Goal: Task Accomplishment & Management: Manage account settings

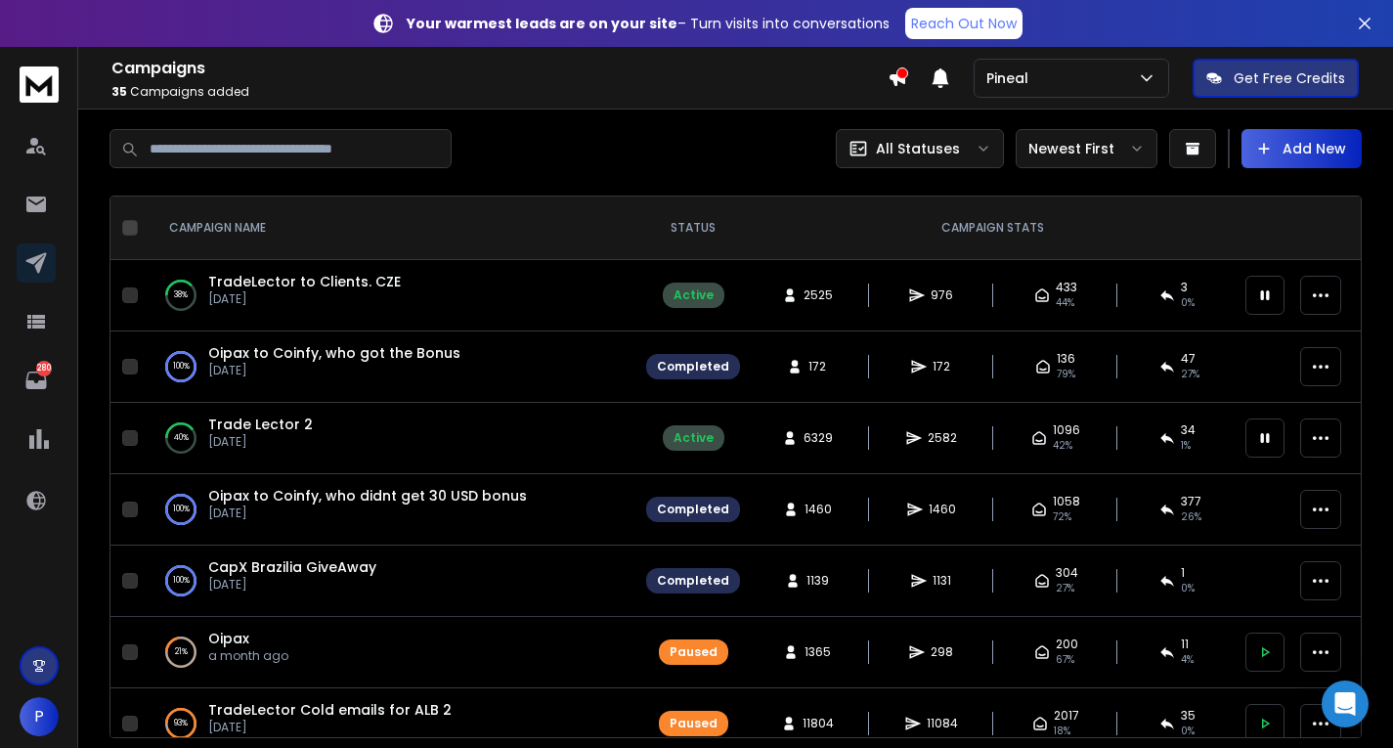
click at [337, 292] on p "[DATE]" at bounding box center [304, 299] width 193 height 16
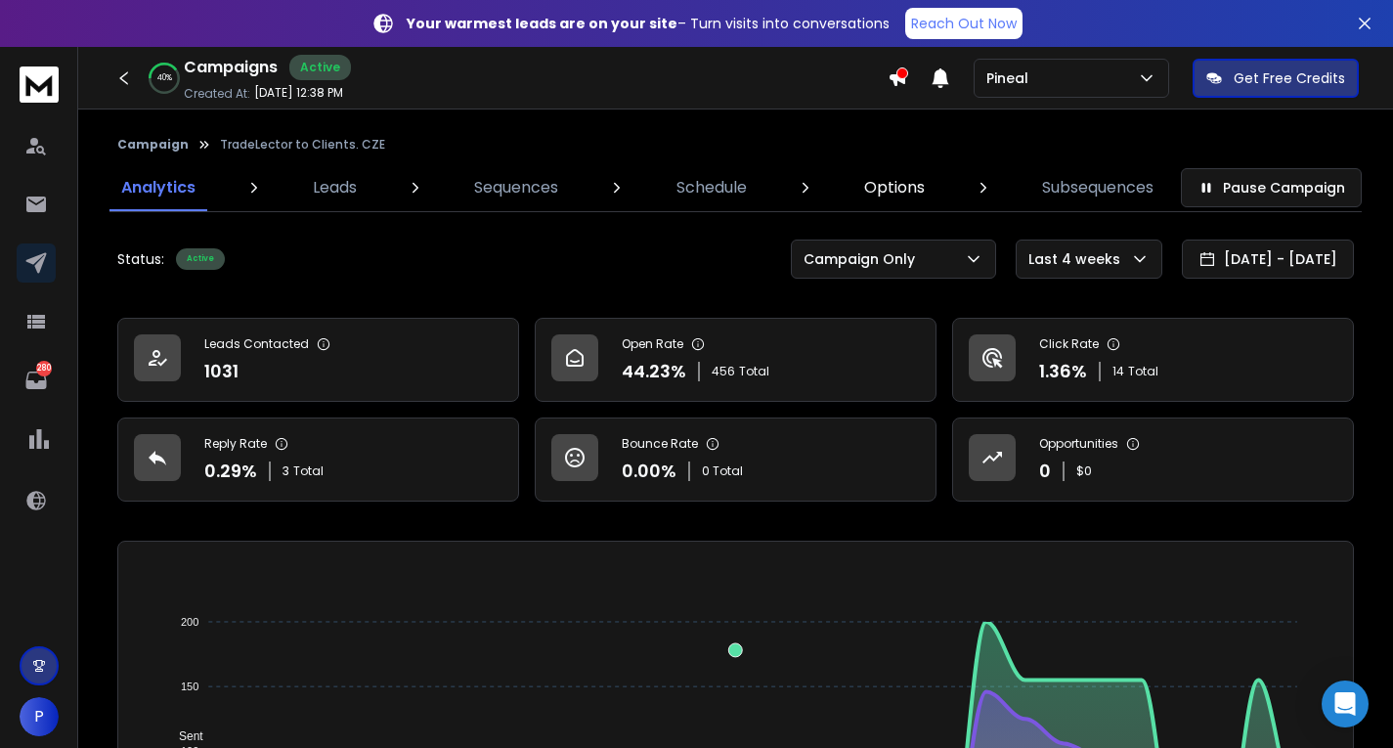
click at [901, 191] on p "Options" at bounding box center [894, 187] width 61 height 23
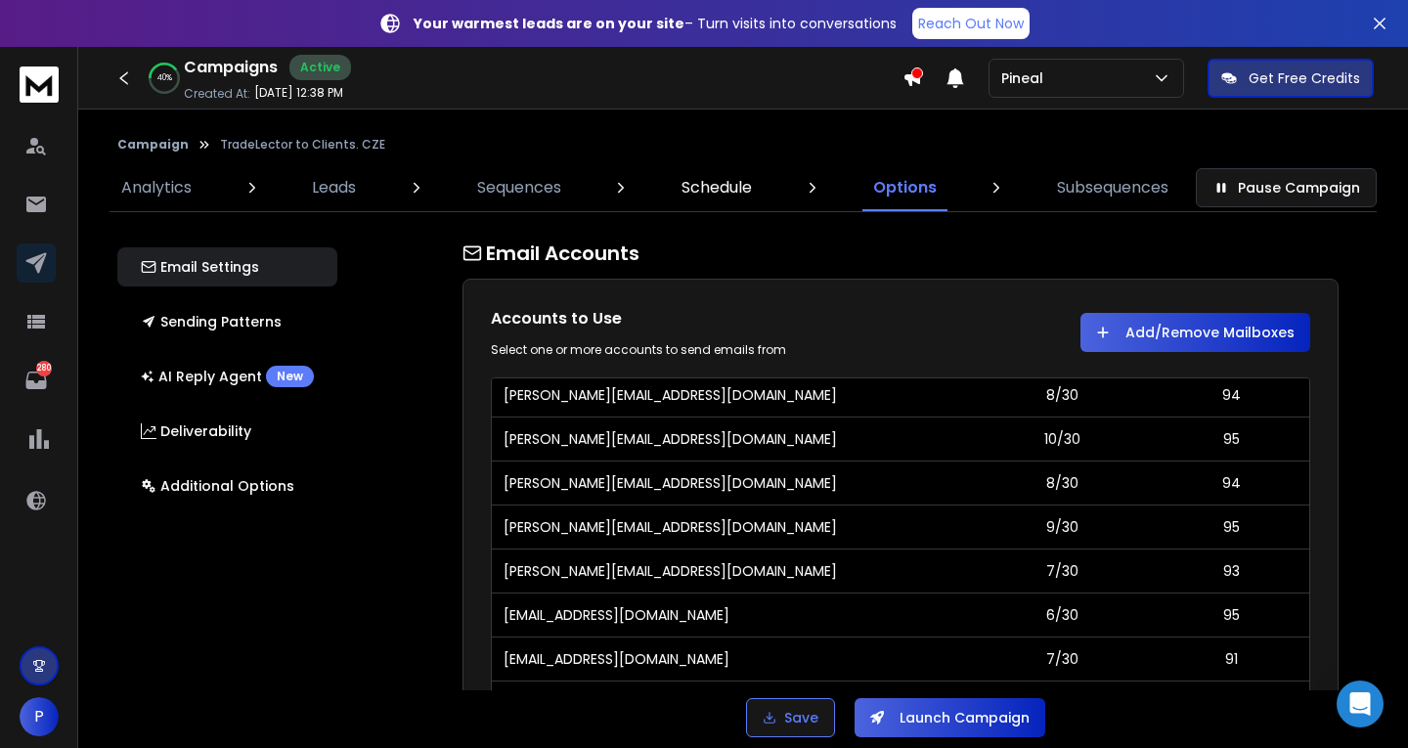
click at [714, 194] on p "Schedule" at bounding box center [716, 187] width 70 height 23
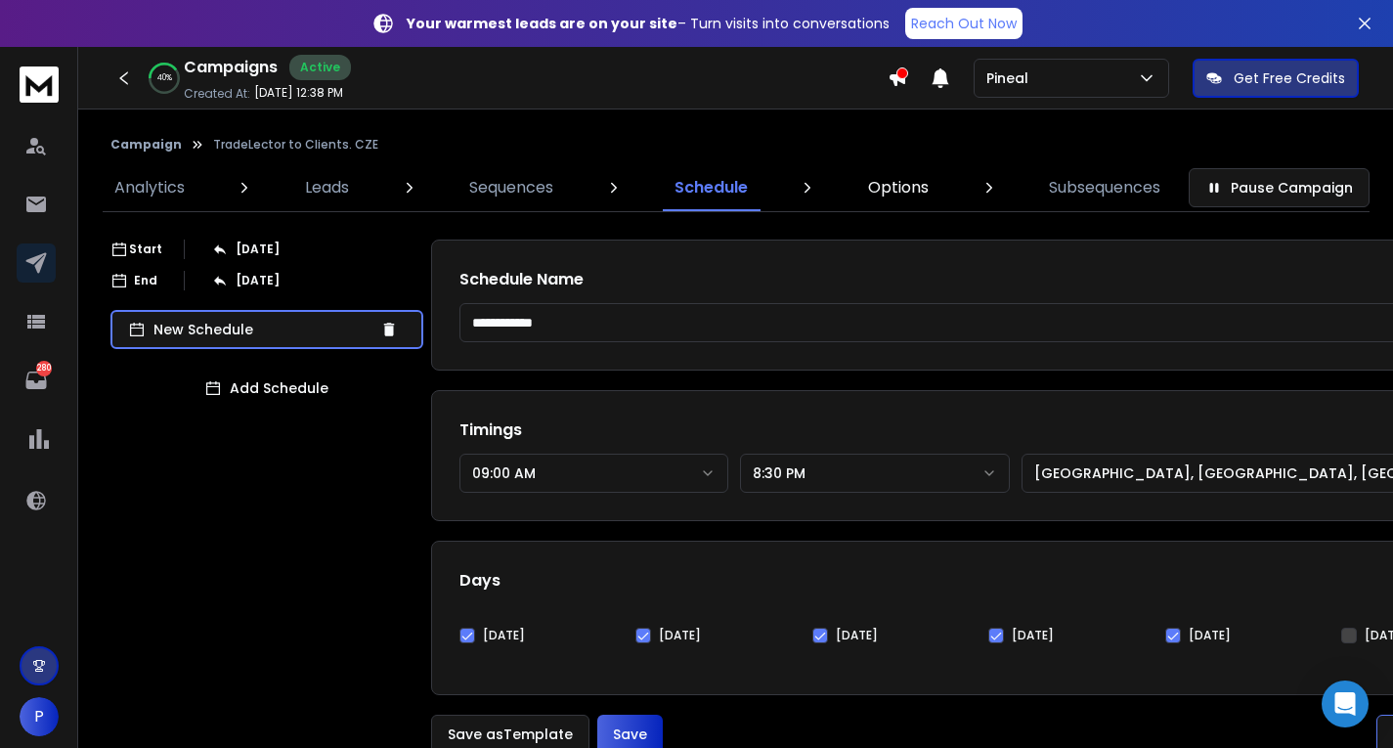
click at [886, 182] on p "Options" at bounding box center [898, 187] width 61 height 23
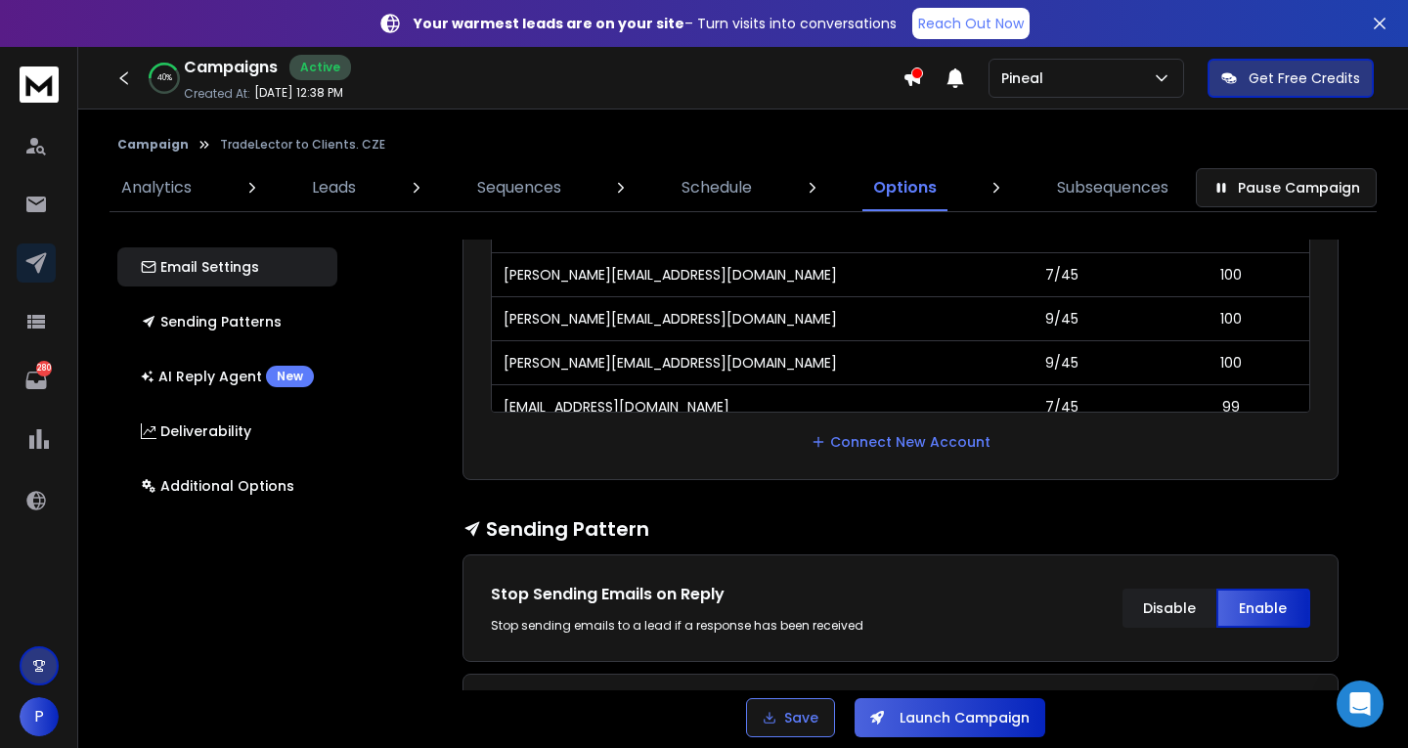
scroll to position [36, 0]
click at [126, 80] on icon at bounding box center [124, 78] width 18 height 18
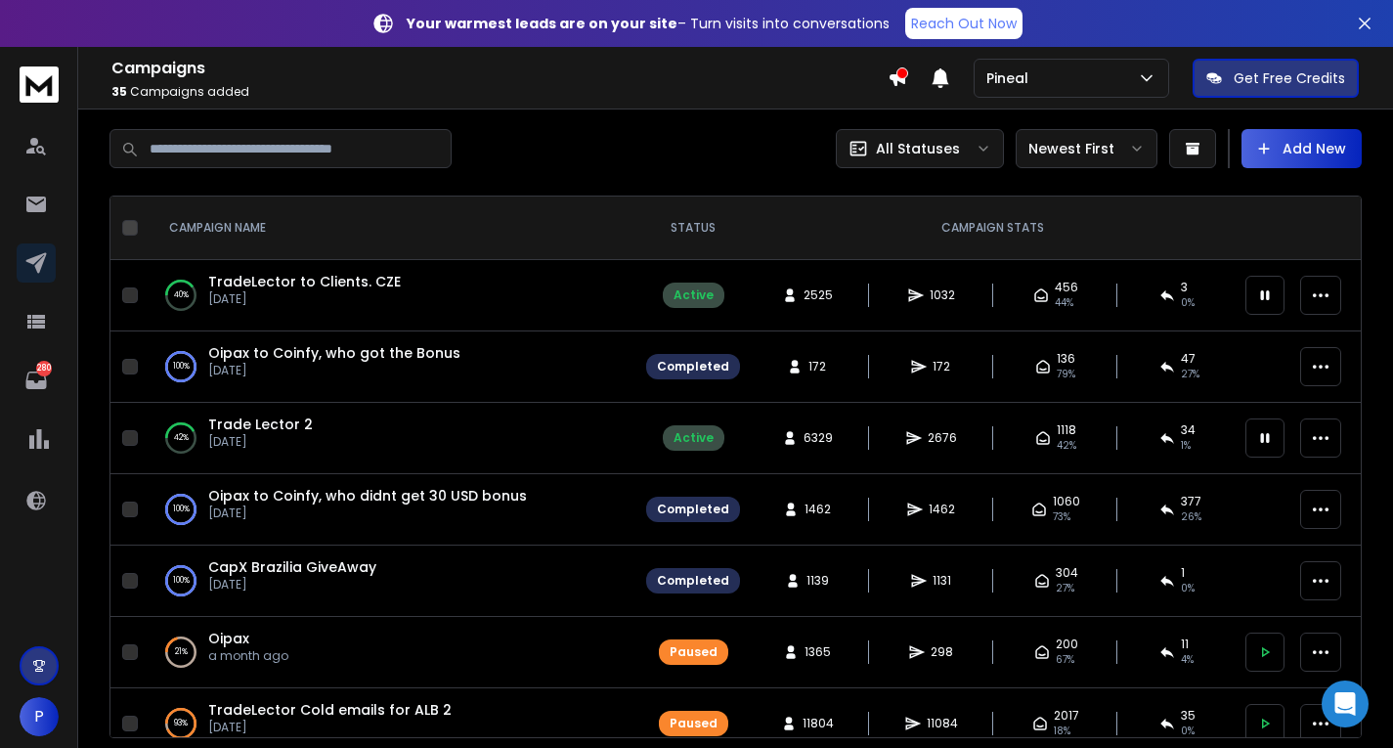
click at [454, 367] on div "100 % Oipax to Coinfy, who got the Bonus 19 days ago" at bounding box center [390, 366] width 450 height 47
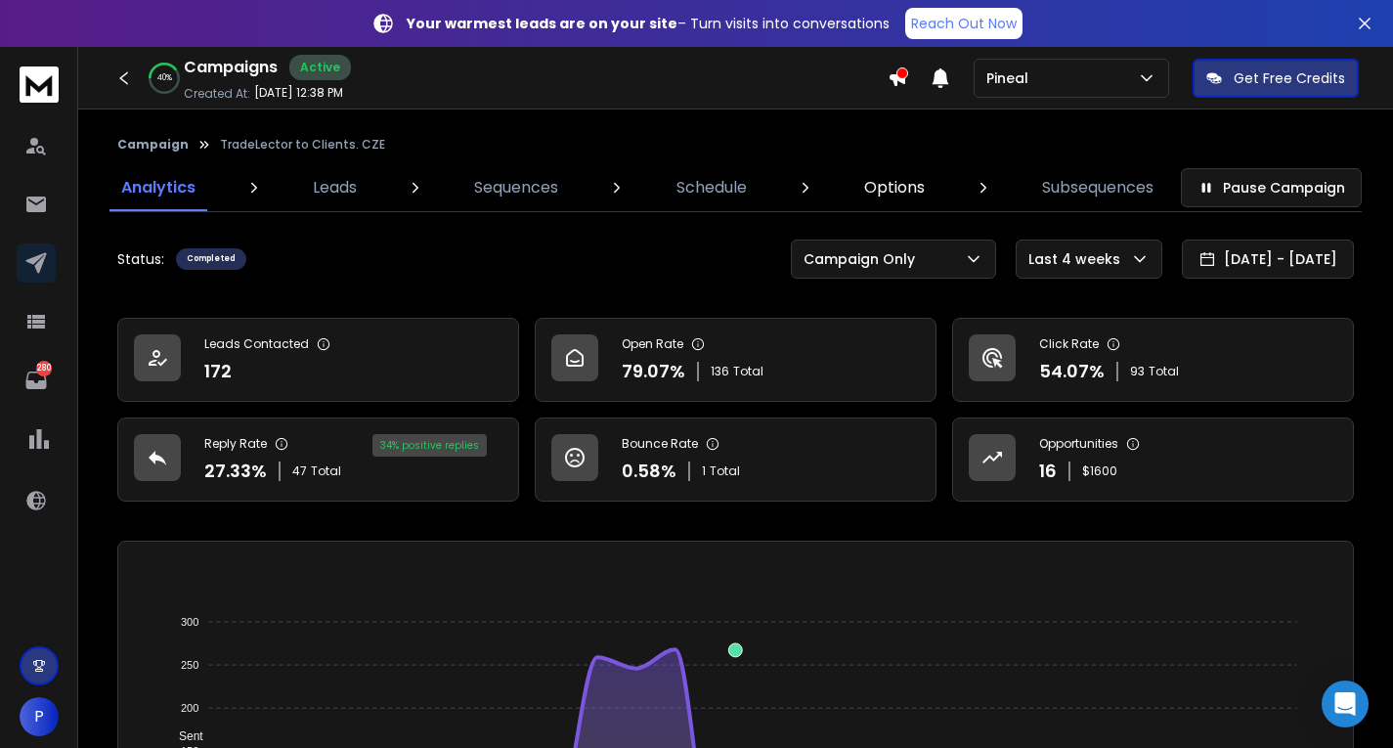
click at [915, 193] on p "Options" at bounding box center [894, 187] width 61 height 23
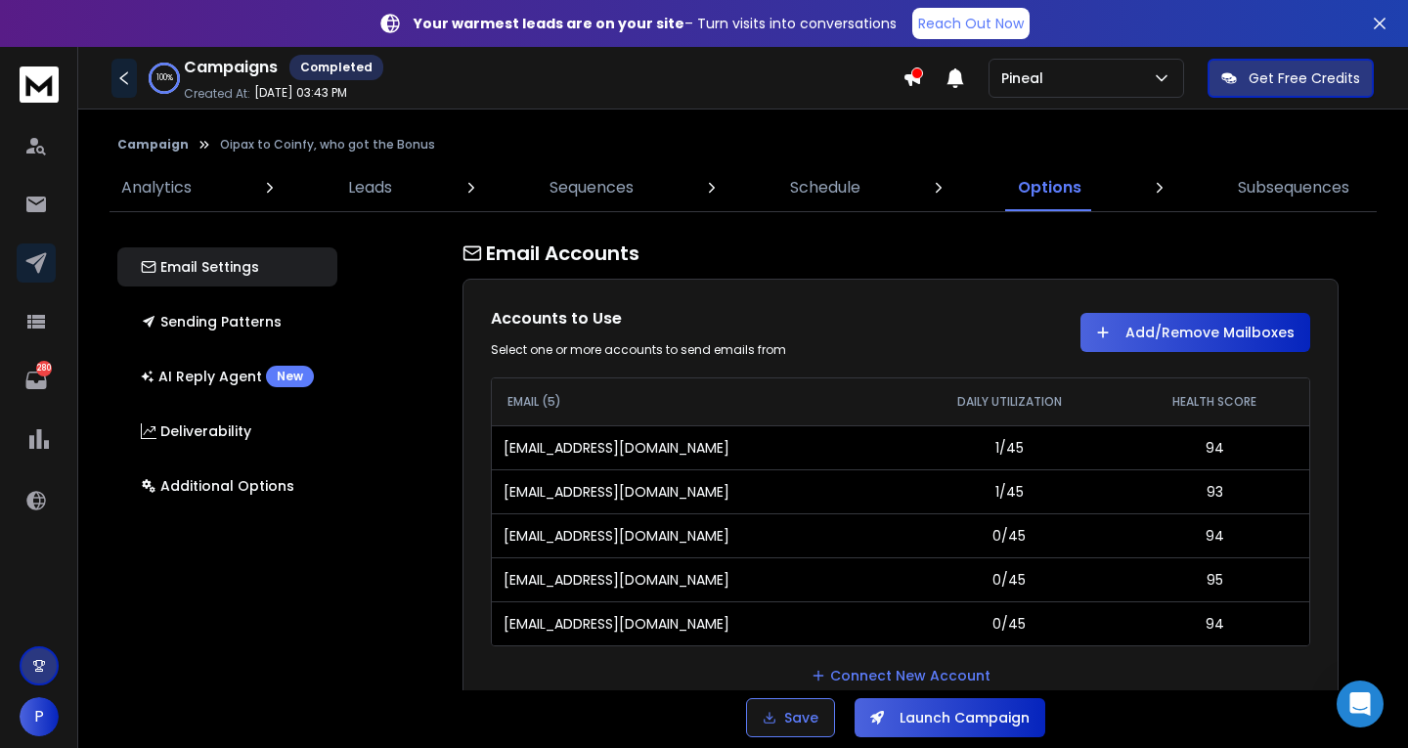
click at [124, 88] on button at bounding box center [123, 78] width 25 height 39
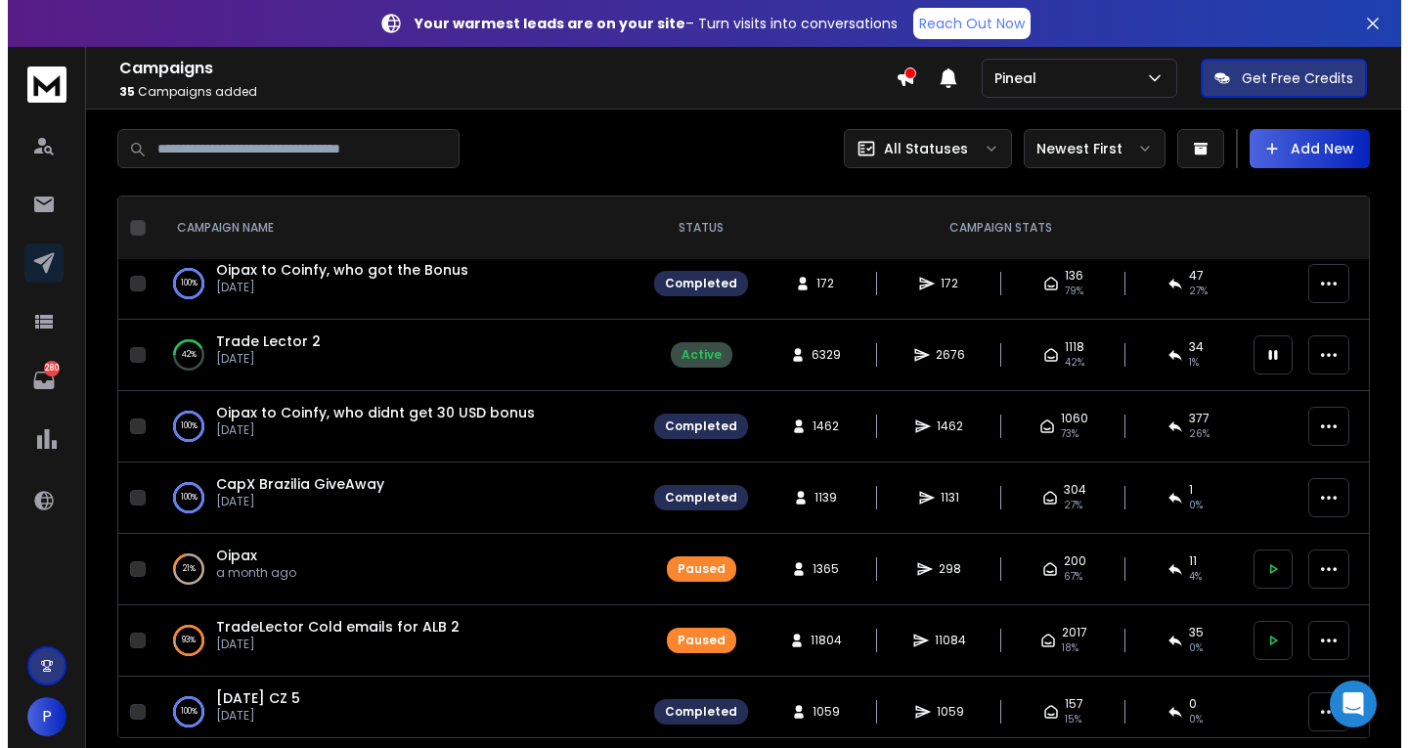
scroll to position [84, 0]
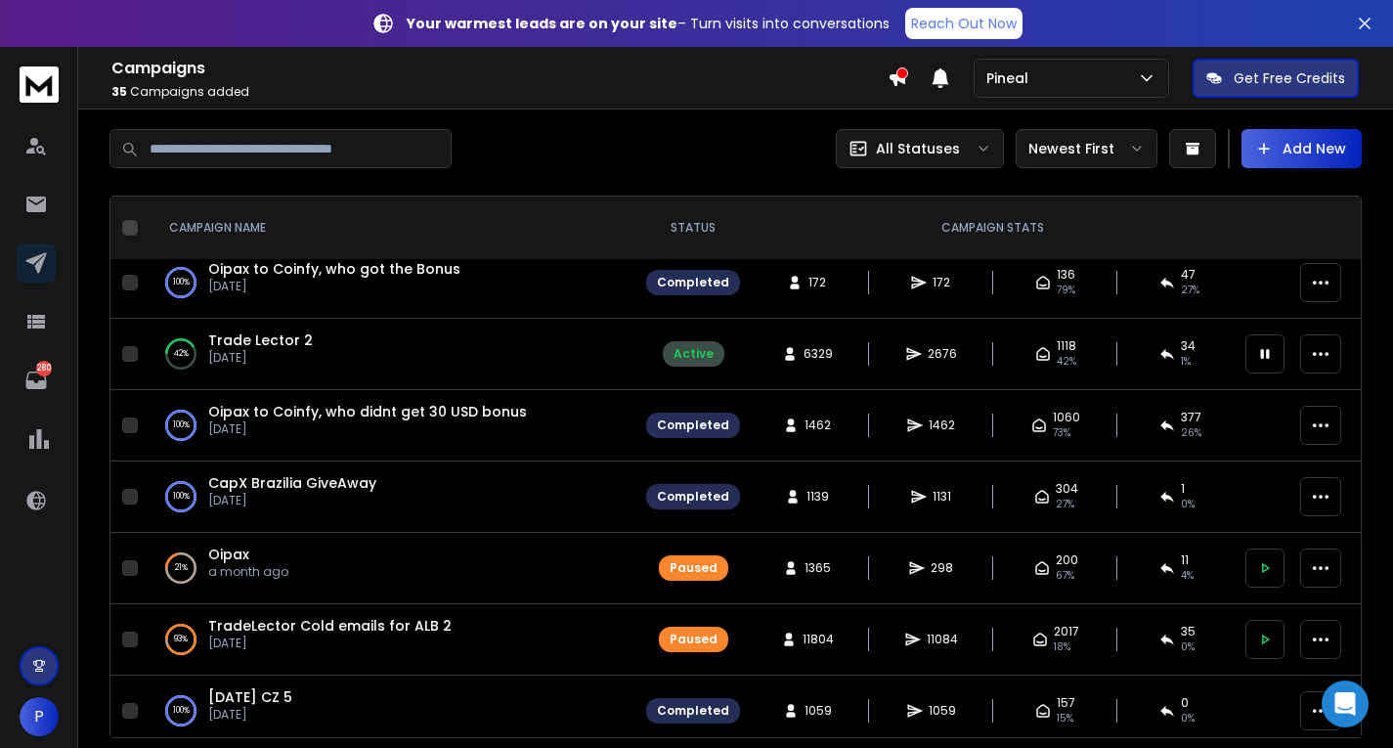
click at [493, 358] on div "42 % Trade Lector 2 19 days ago" at bounding box center [390, 353] width 450 height 47
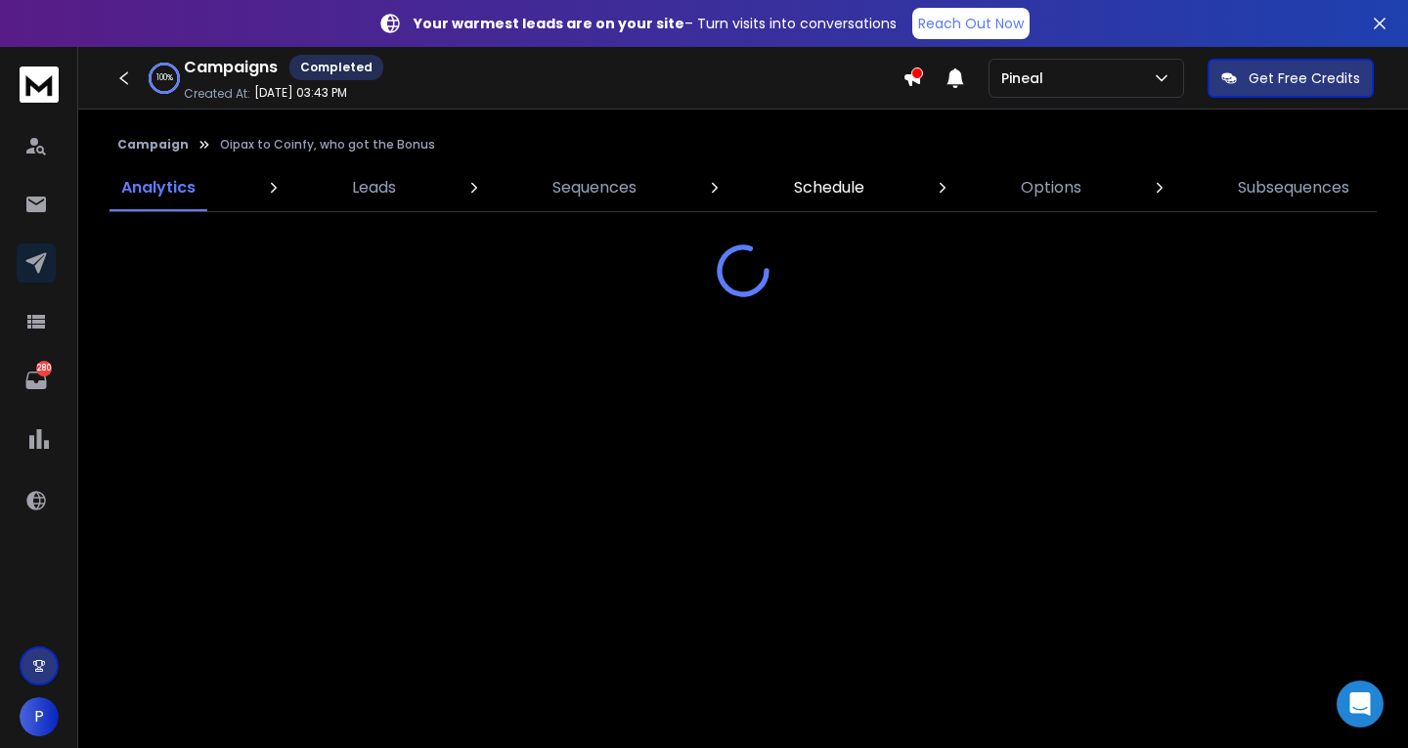
click at [830, 184] on p "Schedule" at bounding box center [829, 187] width 70 height 23
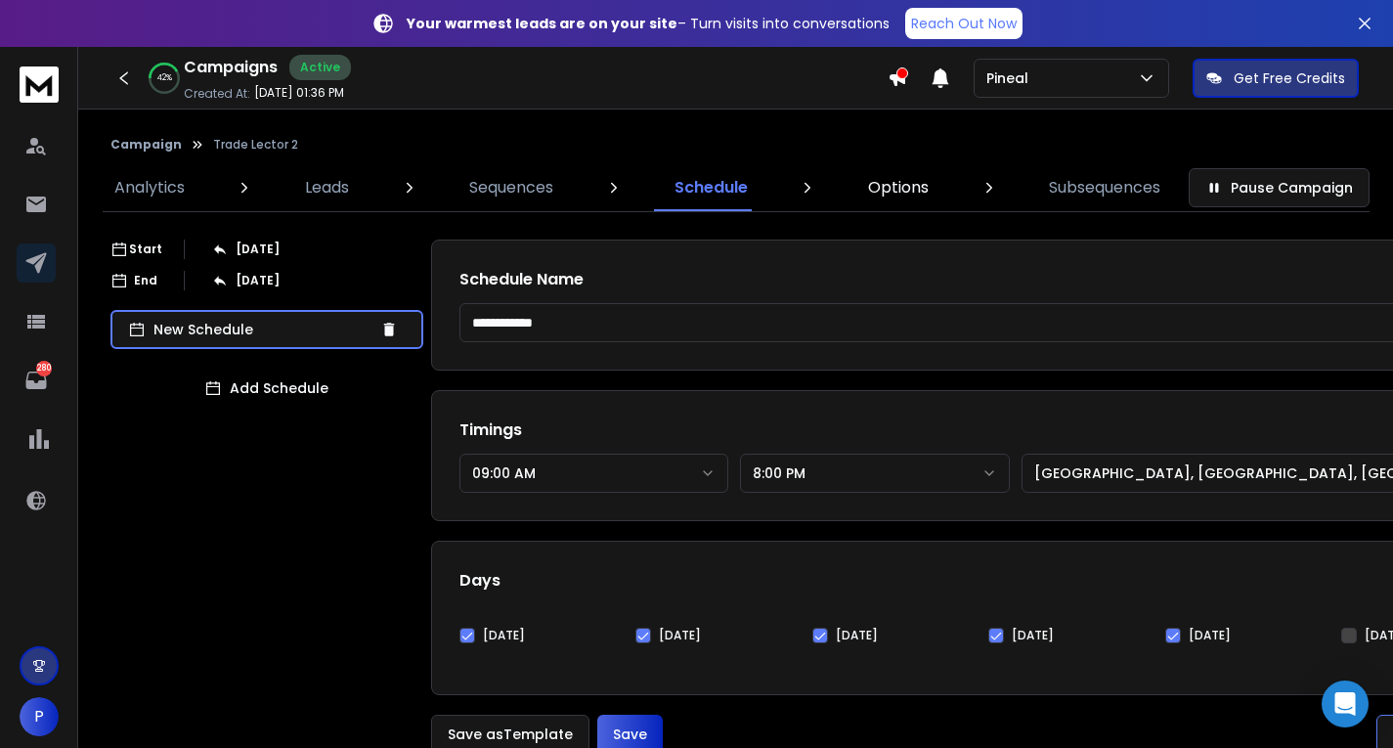
click at [898, 189] on p "Options" at bounding box center [898, 187] width 61 height 23
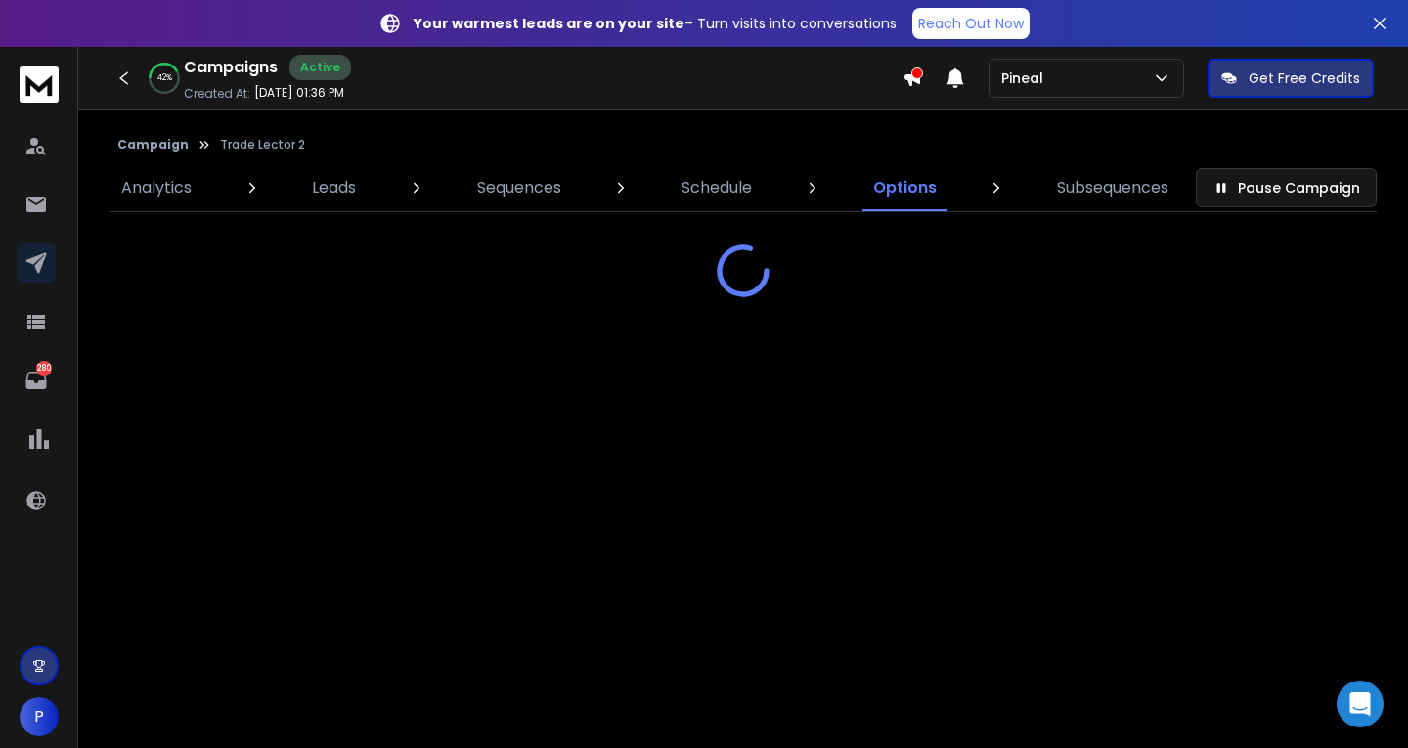
select select "**********"
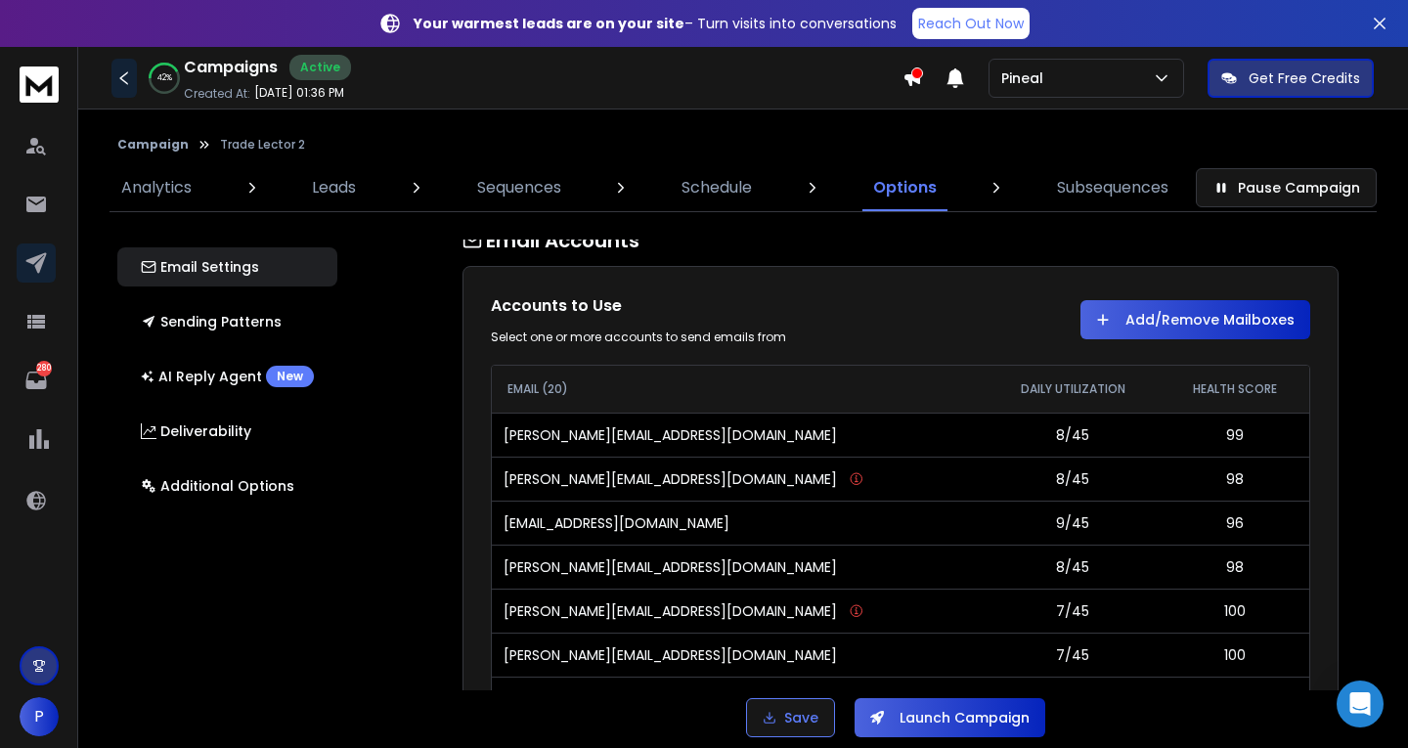
click at [118, 73] on icon at bounding box center [124, 78] width 18 height 18
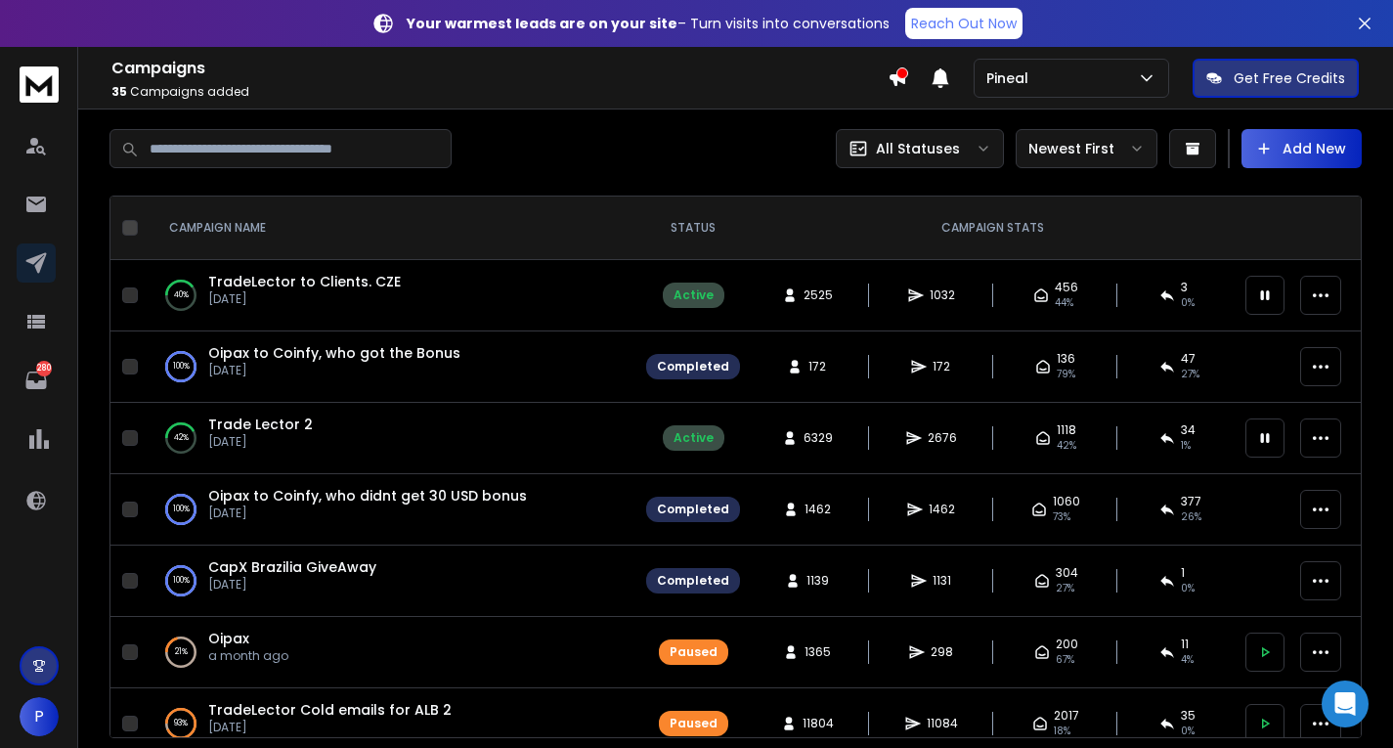
click at [322, 272] on span "TradeLector to Clients. CZE" at bounding box center [304, 282] width 193 height 20
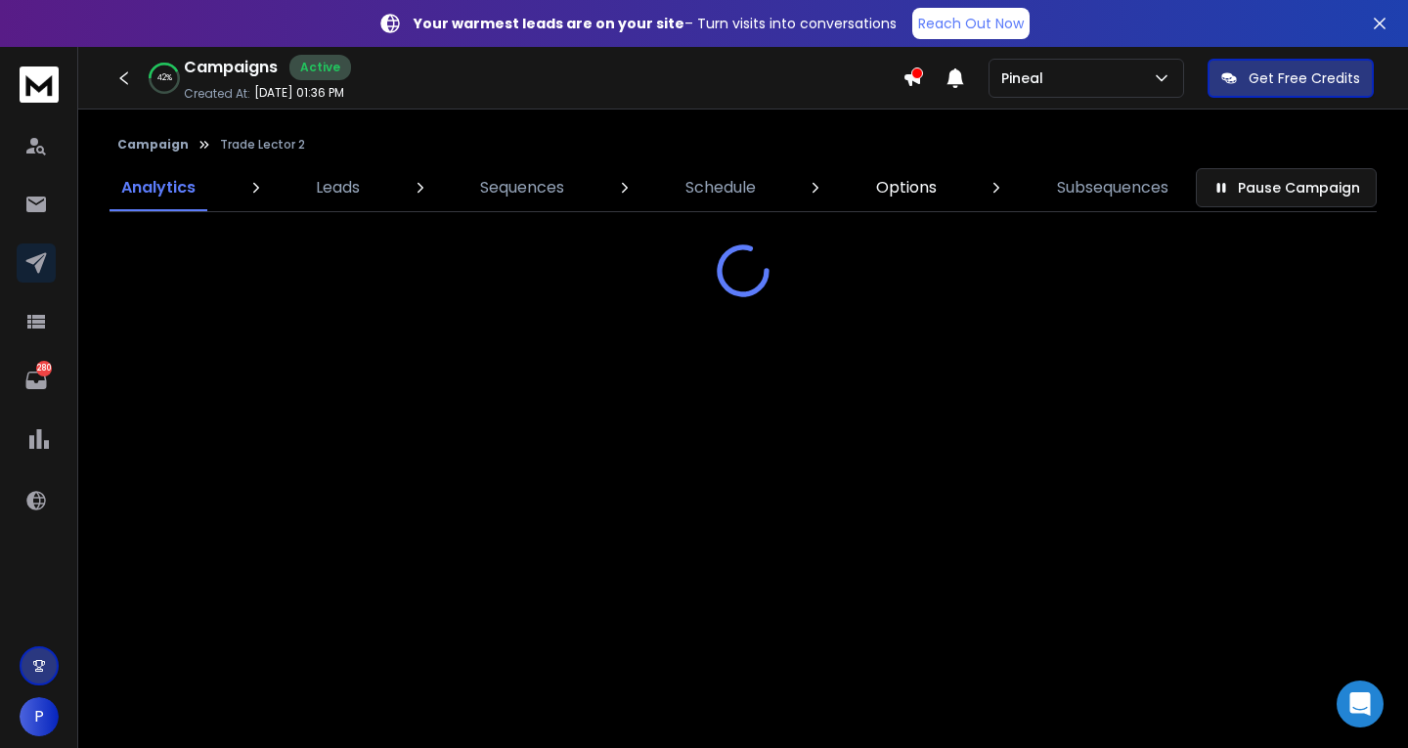
click at [926, 186] on p "Options" at bounding box center [906, 187] width 61 height 23
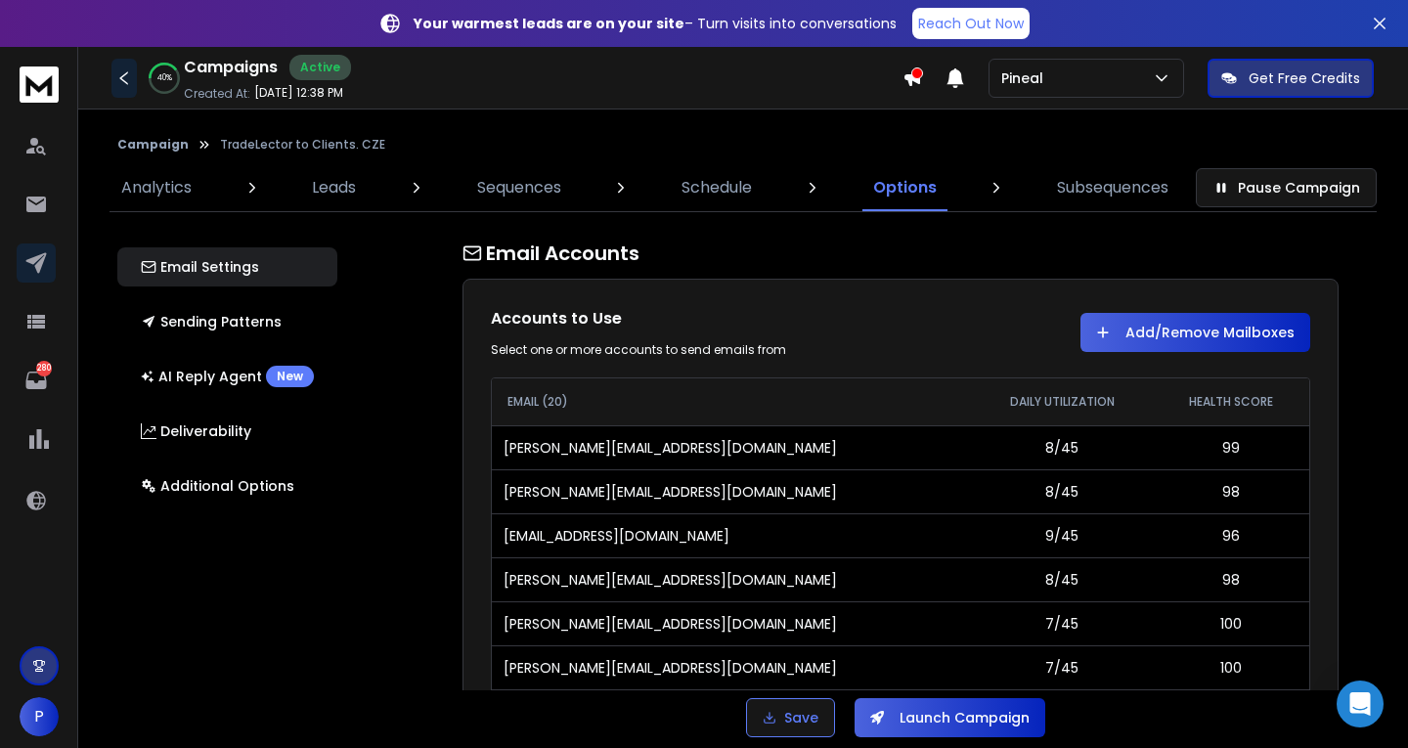
click at [123, 79] on icon at bounding box center [123, 77] width 8 height 13
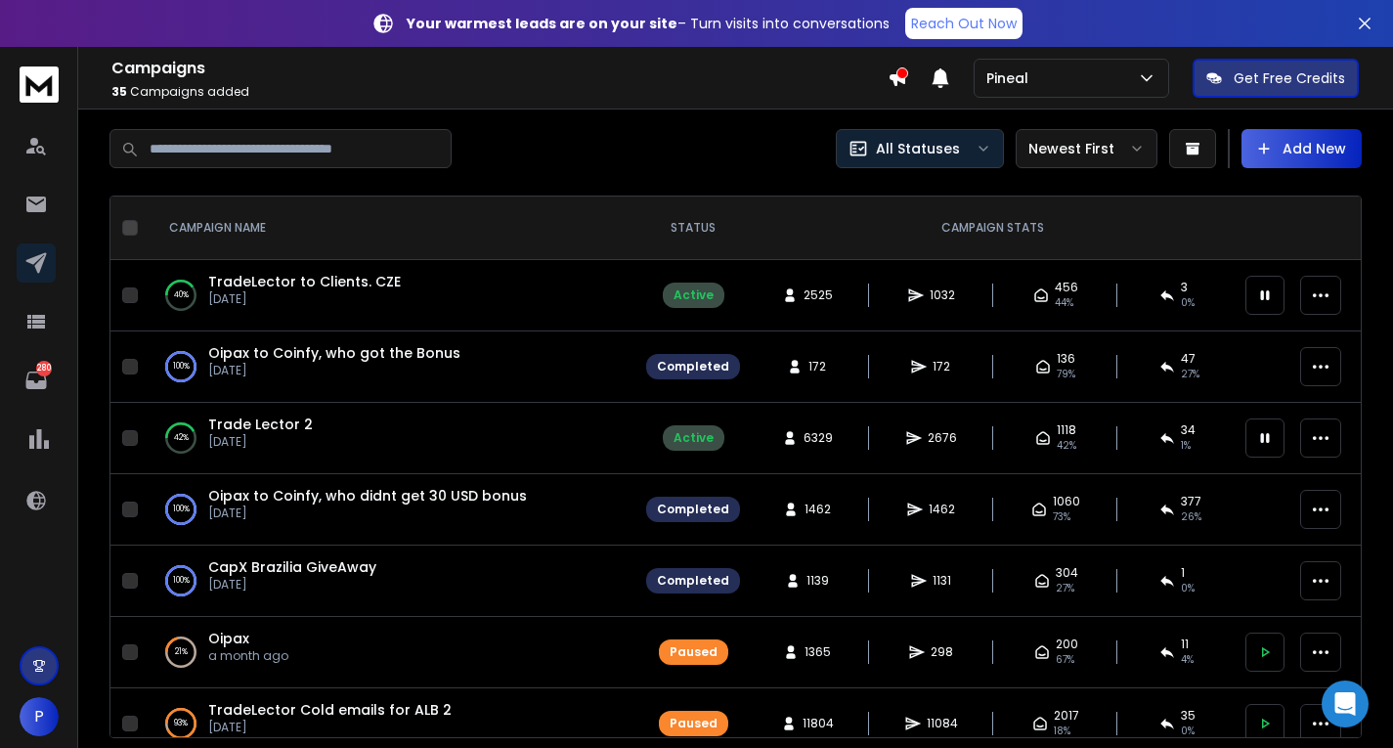
click at [966, 151] on div "All Statuses" at bounding box center [920, 149] width 143 height 20
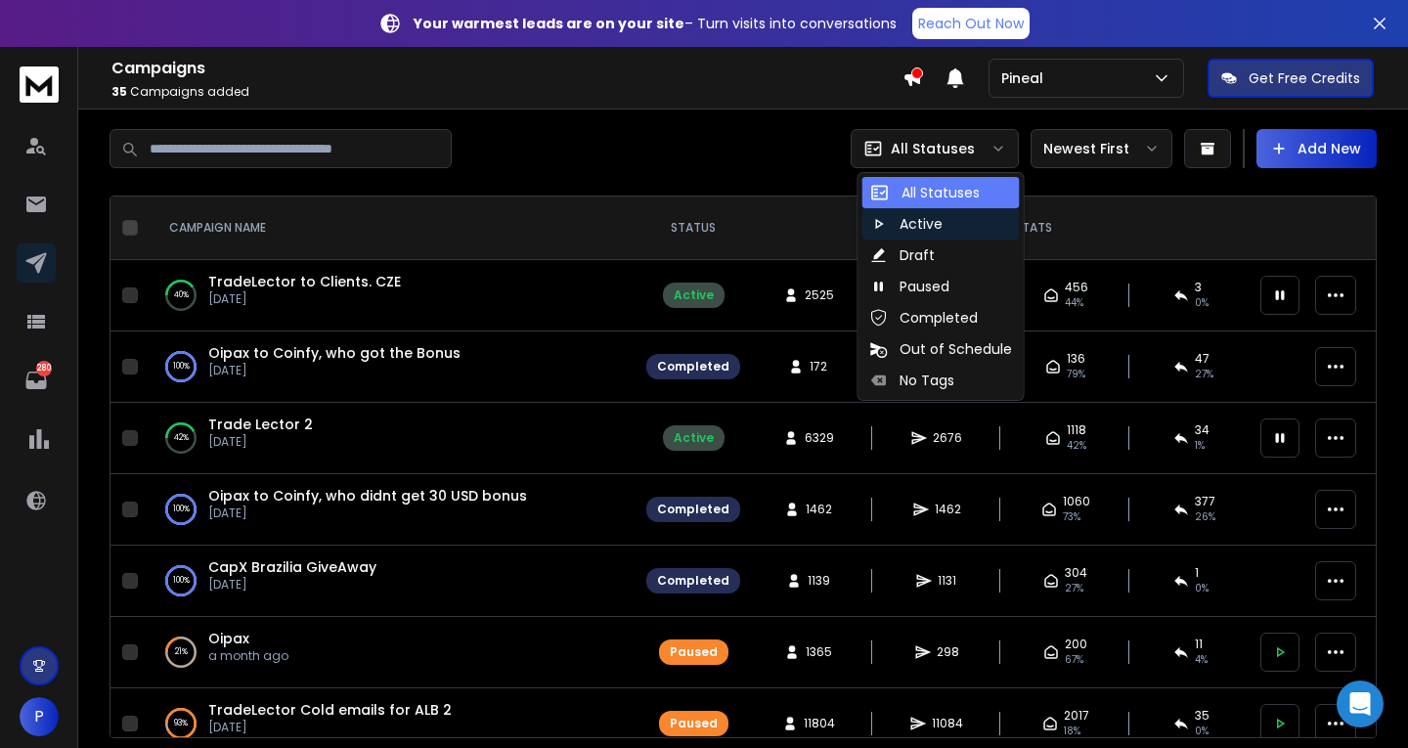
click at [922, 215] on div "Active" at bounding box center [906, 224] width 72 height 20
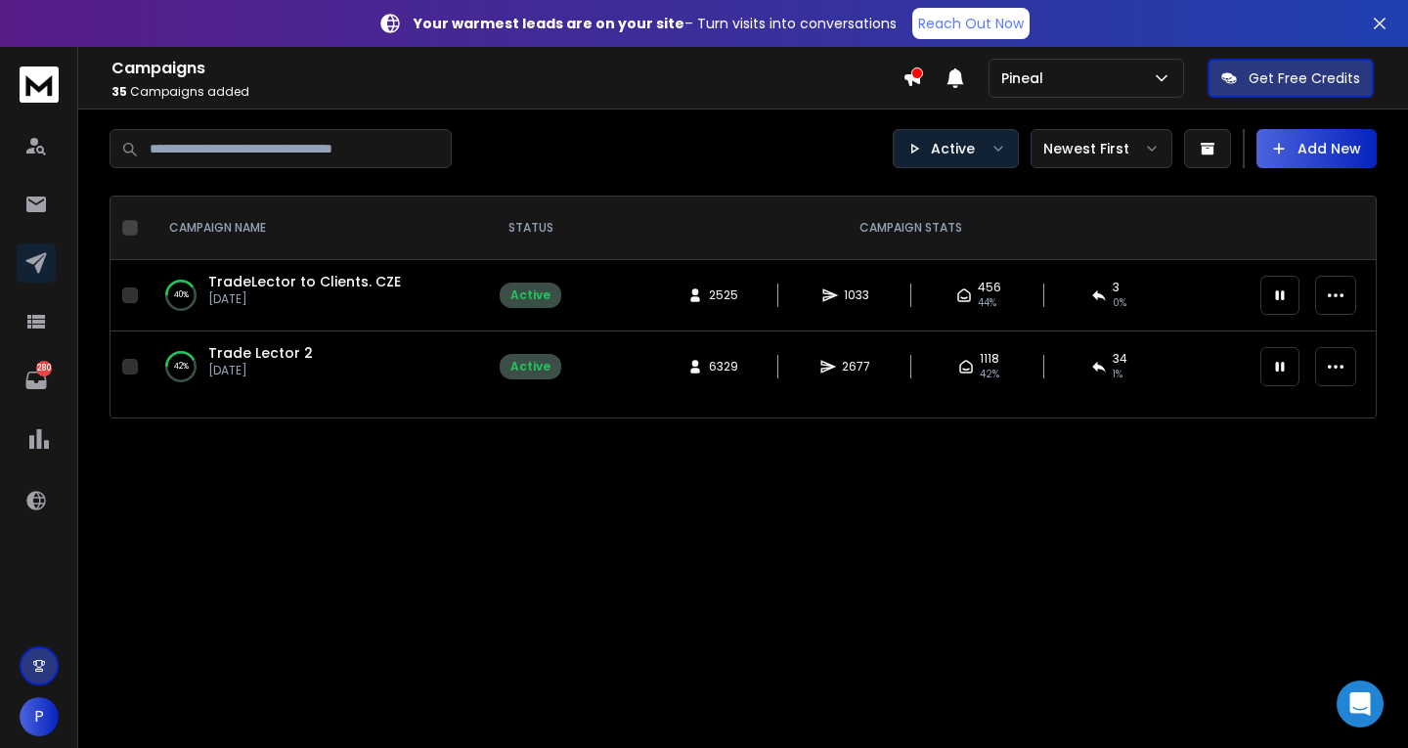
click at [1000, 155] on icon "button" at bounding box center [998, 149] width 16 height 16
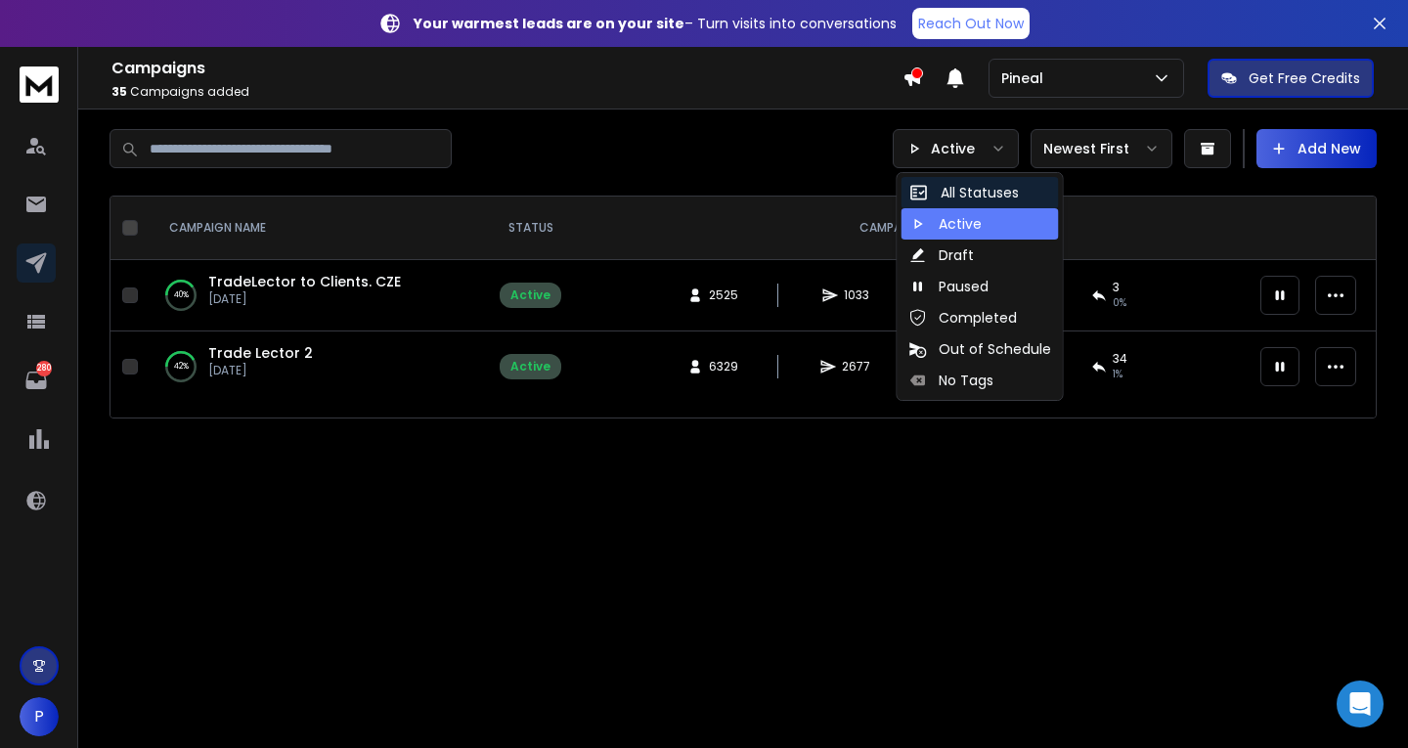
click at [969, 190] on div "All Statuses" at bounding box center [963, 193] width 109 height 20
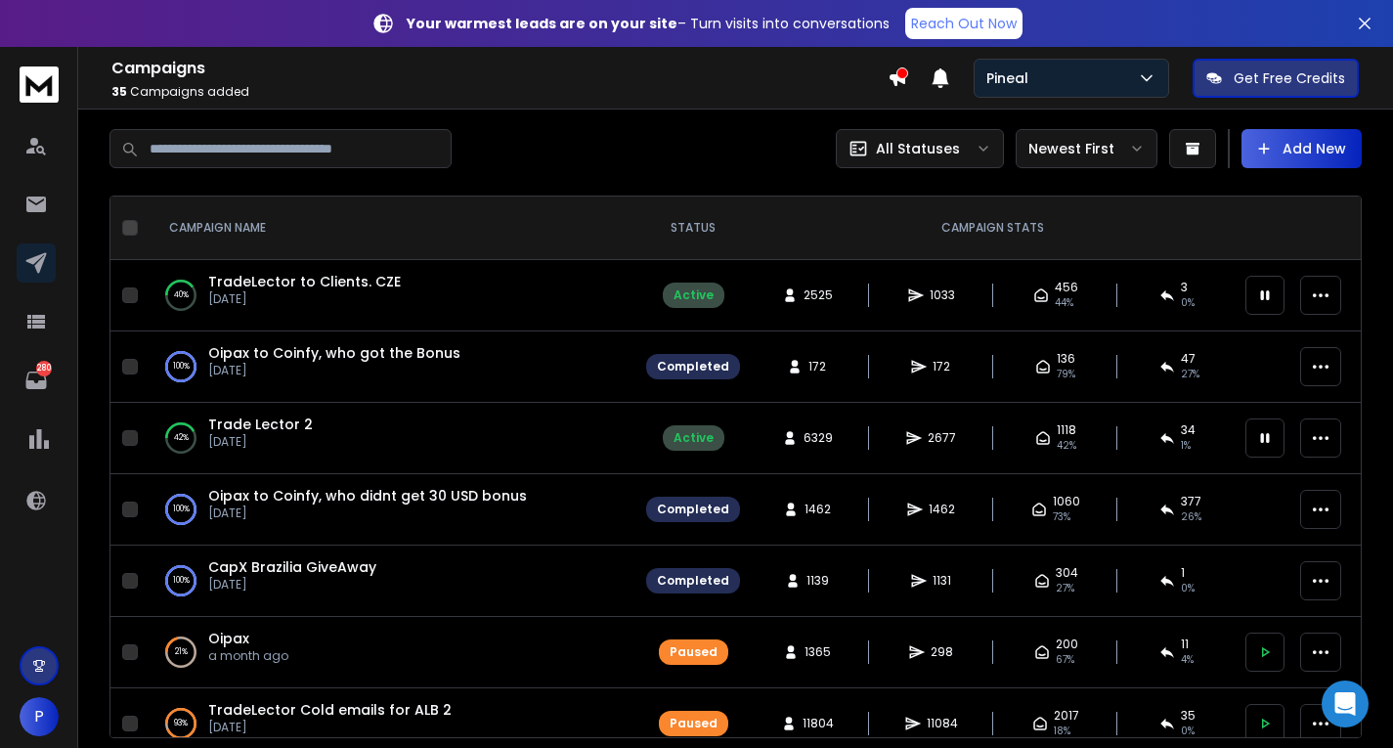
click at [1052, 89] on button "Pineal" at bounding box center [1072, 78] width 196 height 39
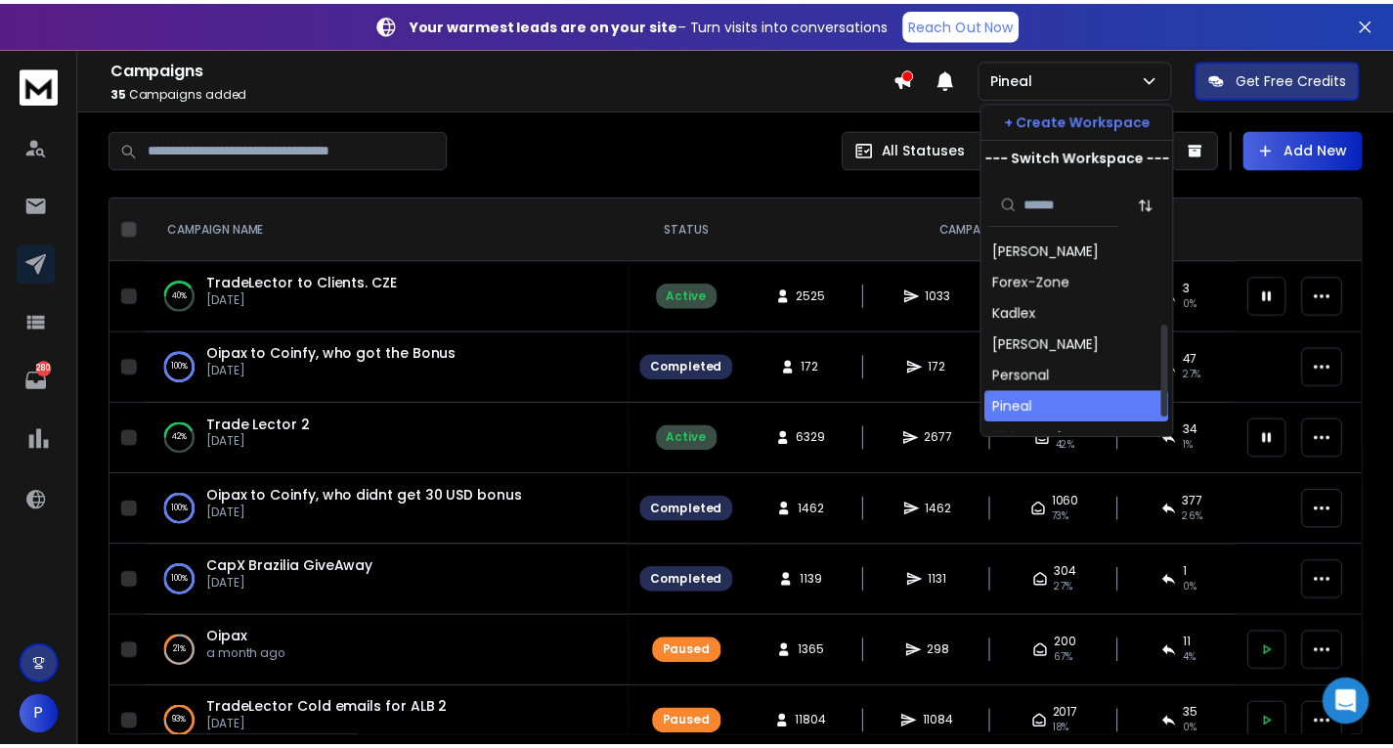
scroll to position [211, 0]
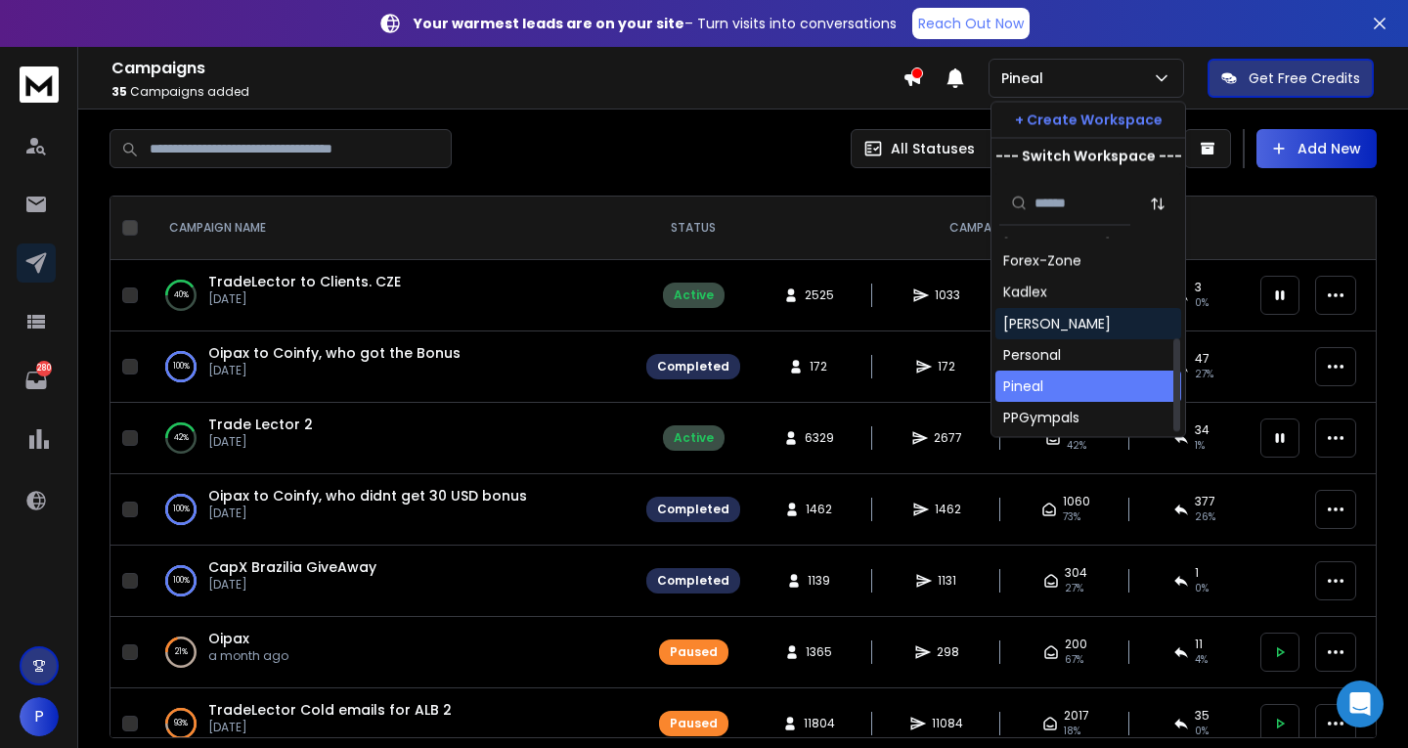
click at [1058, 324] on div "Naga Marian" at bounding box center [1057, 324] width 108 height 20
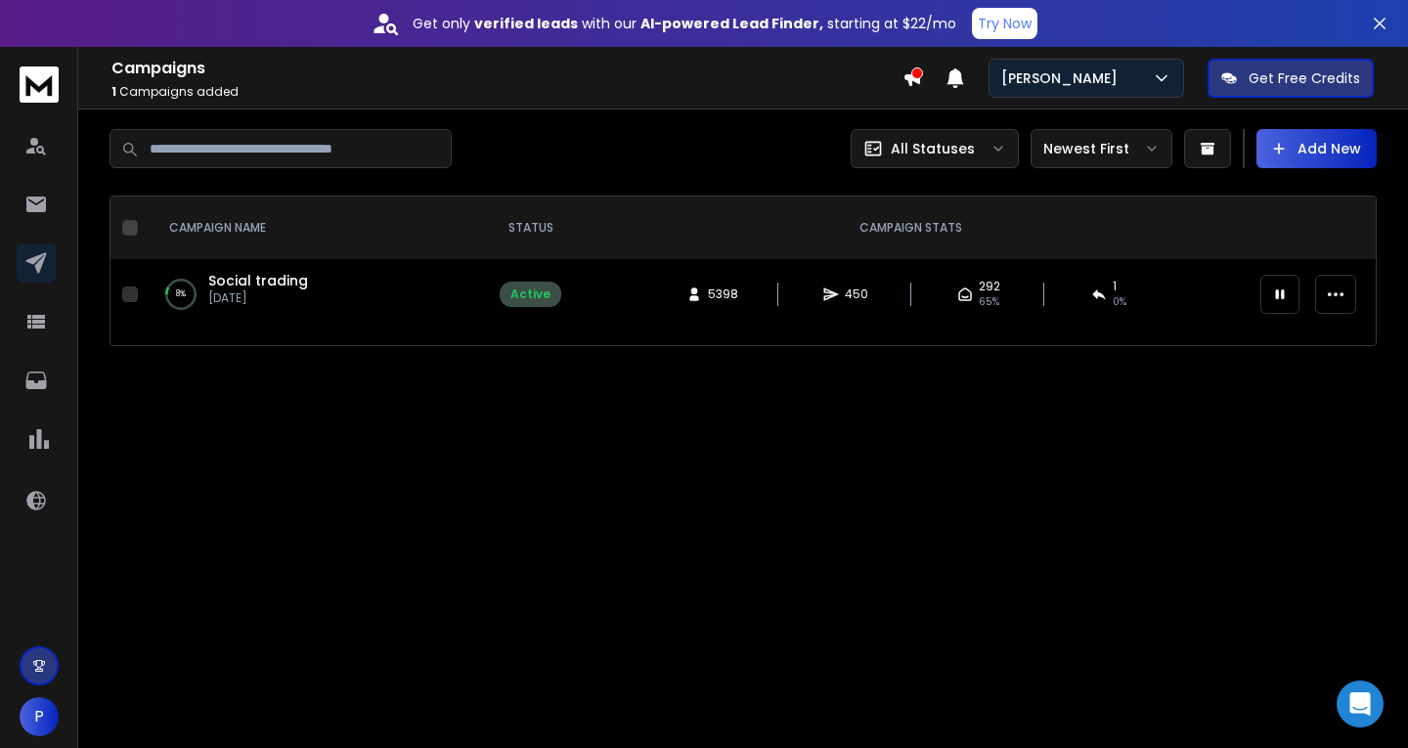
click at [1066, 86] on p "[PERSON_NAME]" at bounding box center [1063, 78] width 124 height 20
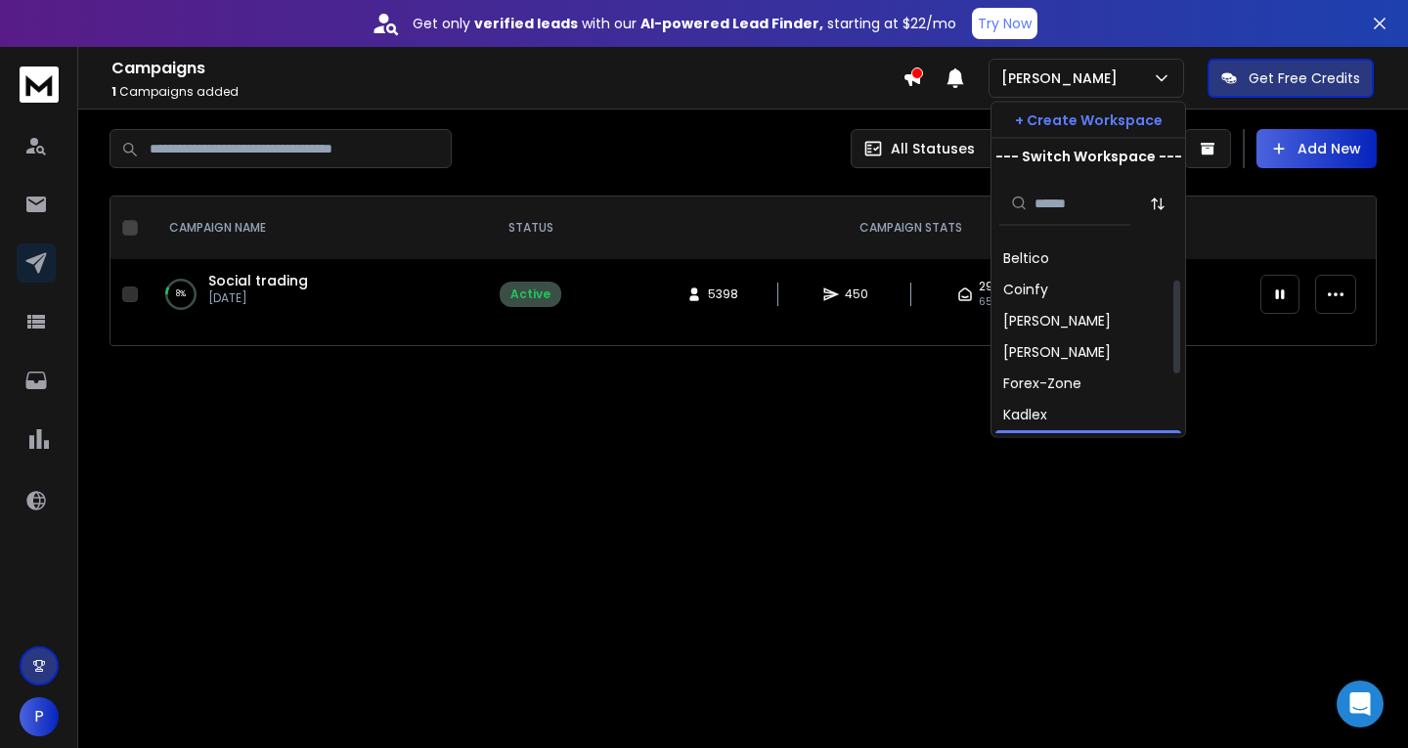
scroll to position [90, 0]
click at [1046, 311] on div "[PERSON_NAME]" at bounding box center [1057, 320] width 108 height 20
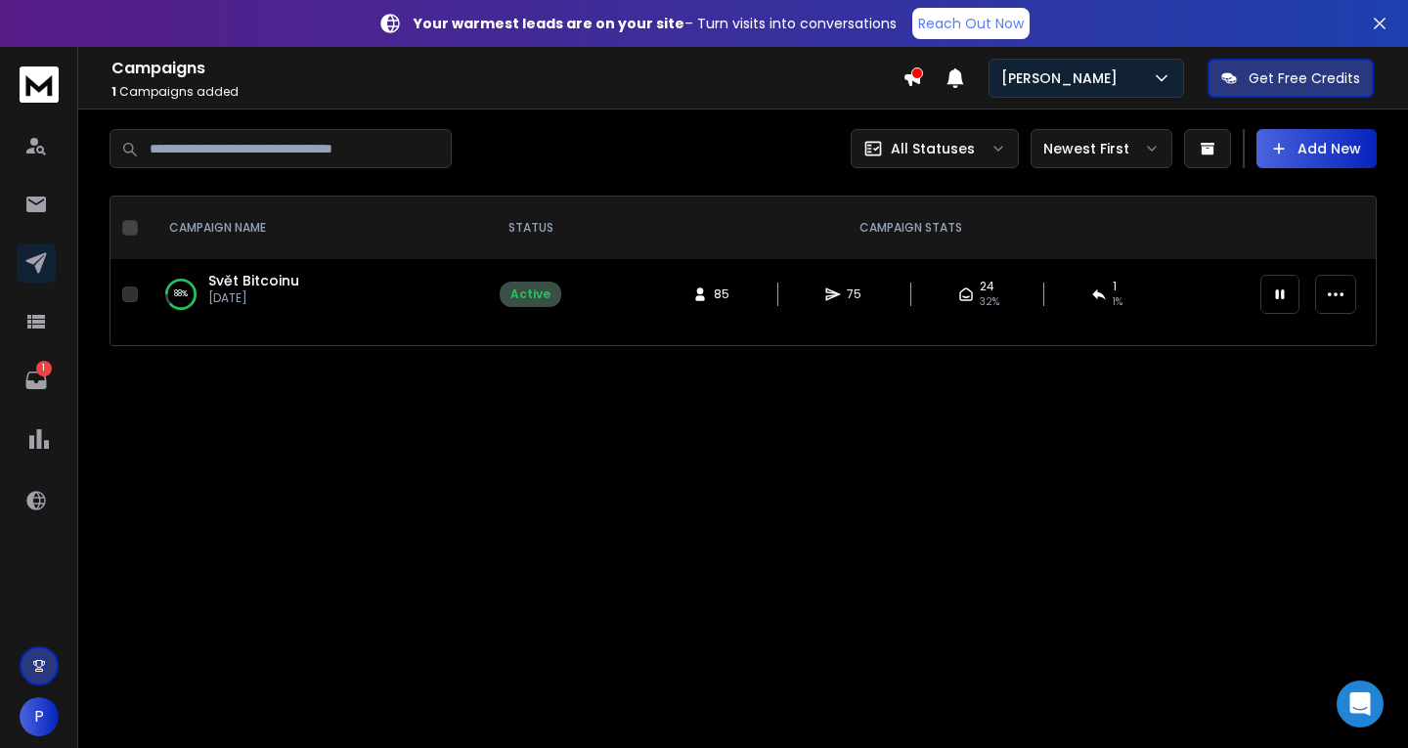
click at [1089, 80] on div "Dan D." at bounding box center [1086, 78] width 170 height 20
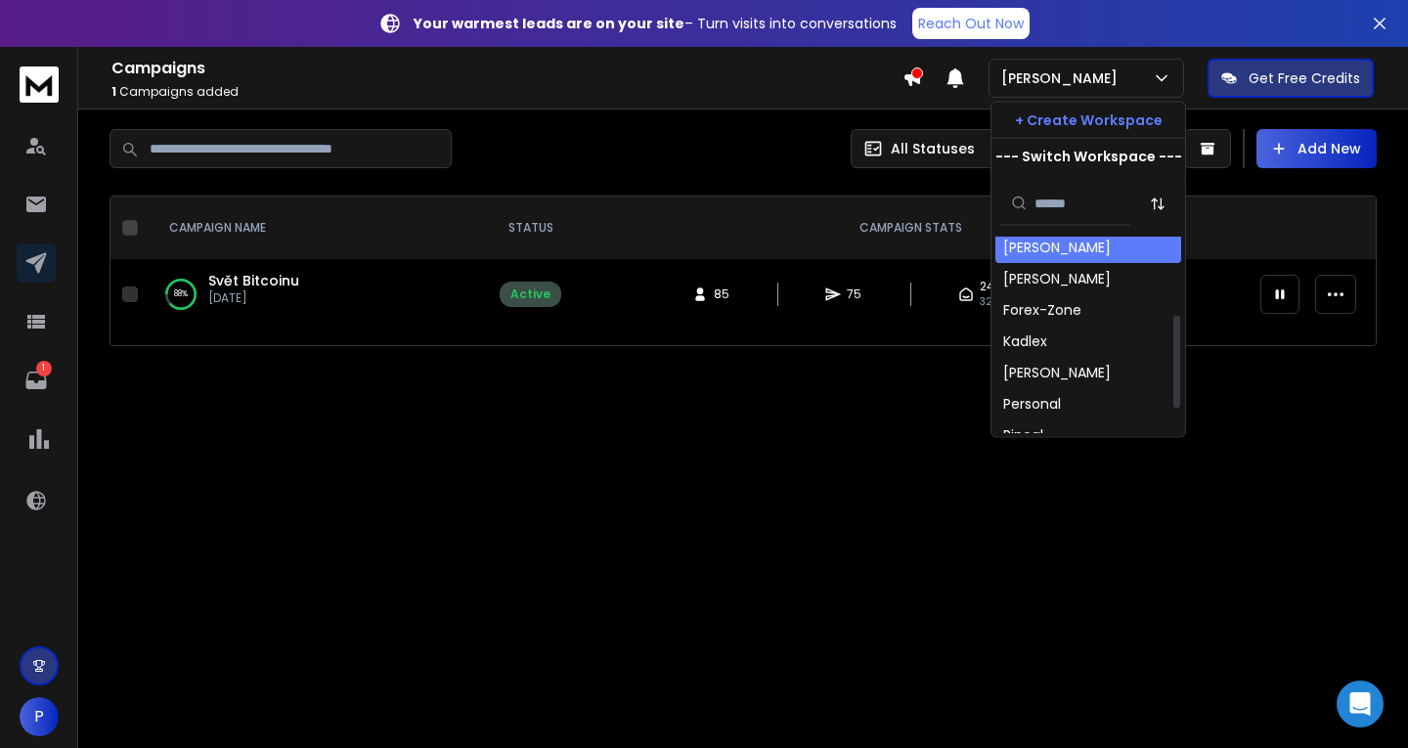
scroll to position [211, 0]
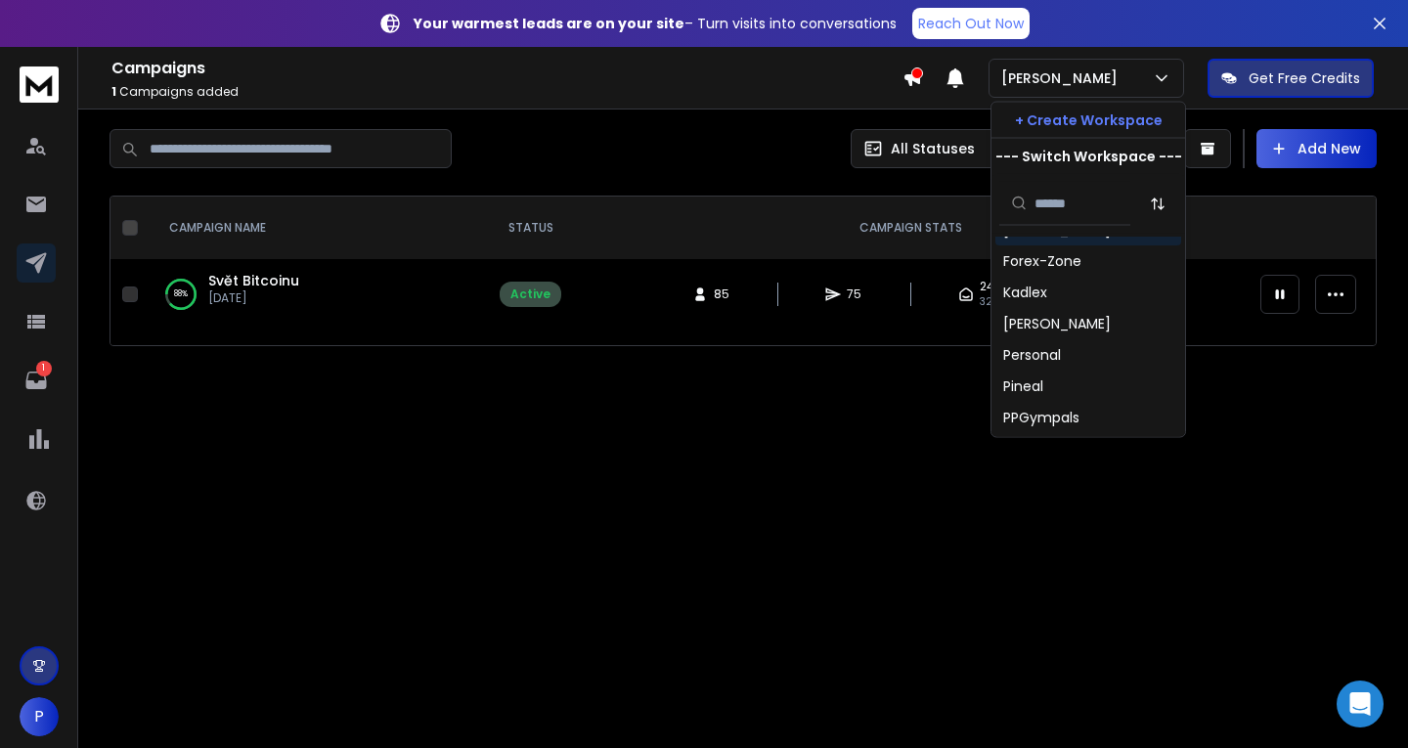
click at [711, 84] on p "1 Campaigns added" at bounding box center [506, 92] width 791 height 16
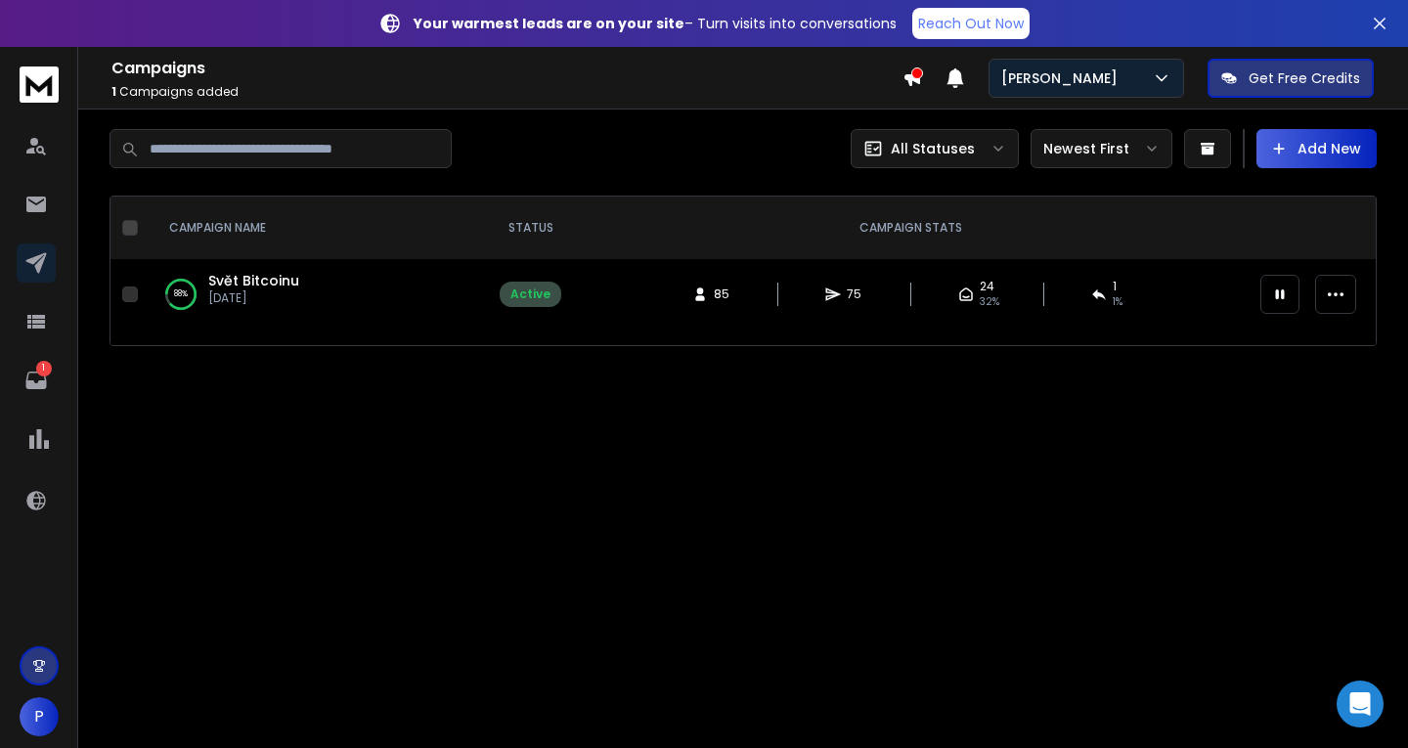
click at [1030, 77] on p "Dan D." at bounding box center [1063, 78] width 124 height 20
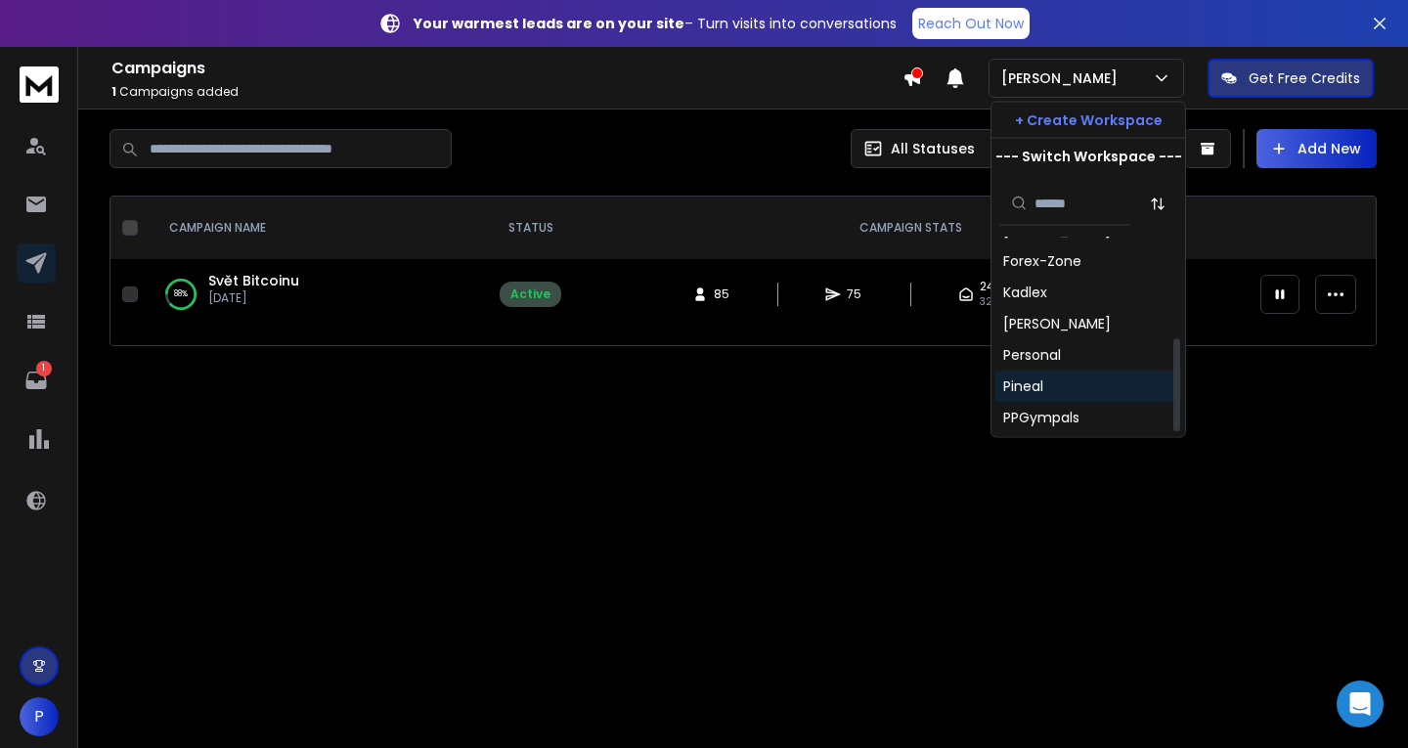
click at [1042, 383] on div "Pineal" at bounding box center [1023, 386] width 40 height 20
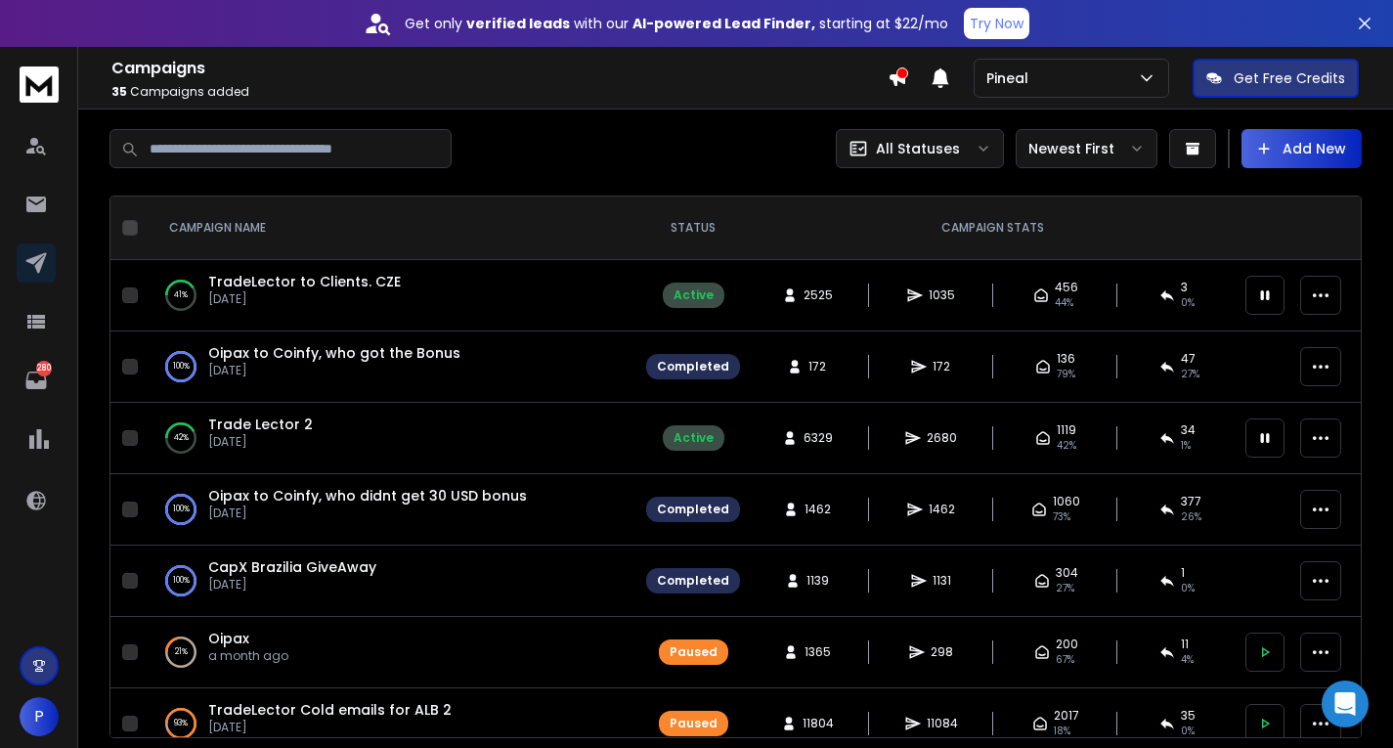
click at [1261, 442] on icon at bounding box center [1265, 438] width 9 height 10
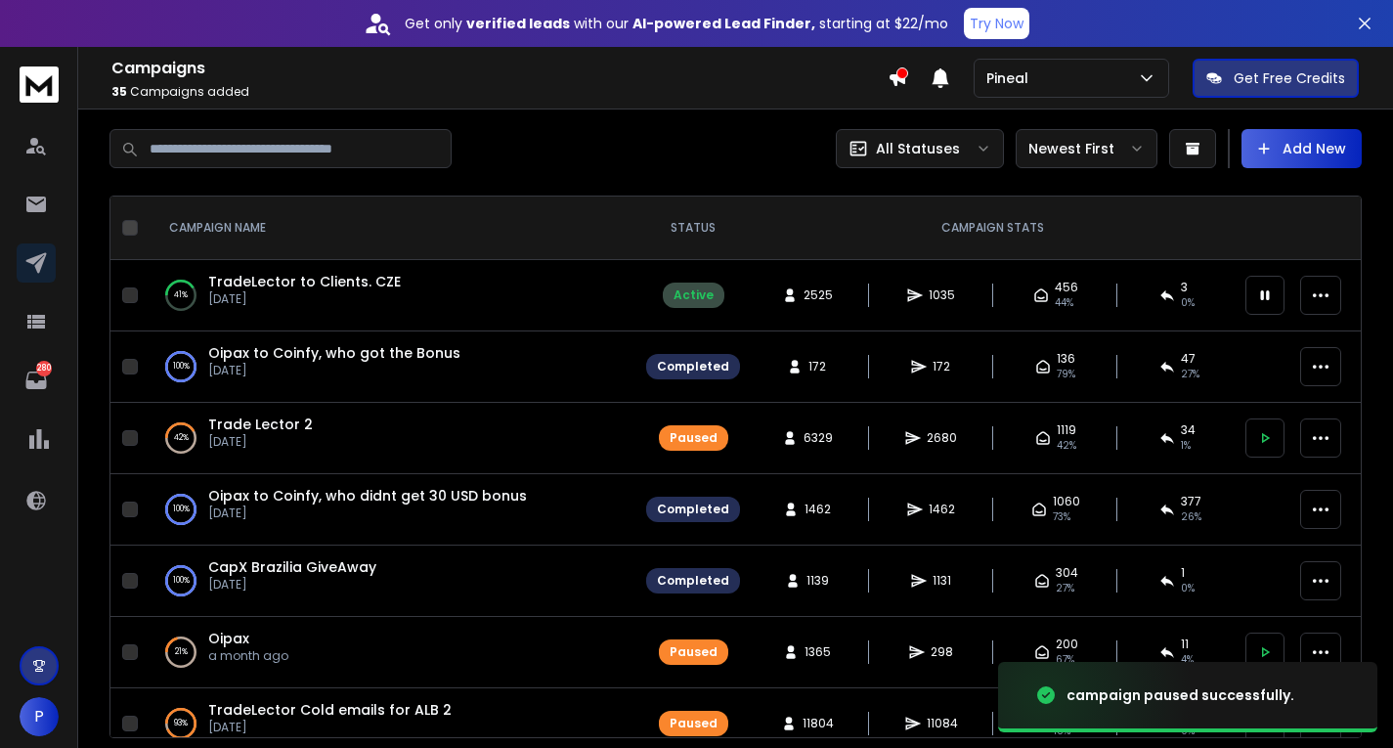
click at [1261, 290] on icon at bounding box center [1265, 295] width 9 height 10
